Goal: Task Accomplishment & Management: Use online tool/utility

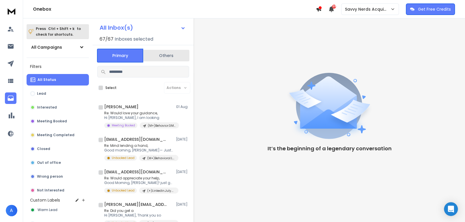
click at [3, 148] on div "A" at bounding box center [11, 111] width 23 height 222
click at [3, 156] on div "A" at bounding box center [11, 111] width 23 height 222
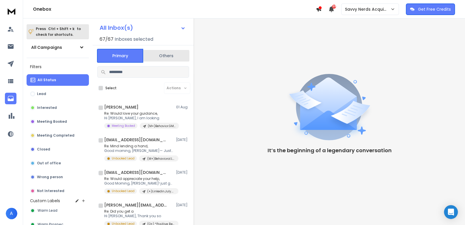
click at [243, 57] on div "It’s the beginning of a legendary conversation" at bounding box center [329, 113] width 271 height 191
